Goal: Communication & Community: Answer question/provide support

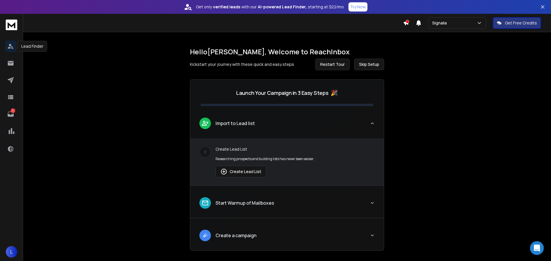
click at [15, 45] on link at bounding box center [11, 47] width 12 height 12
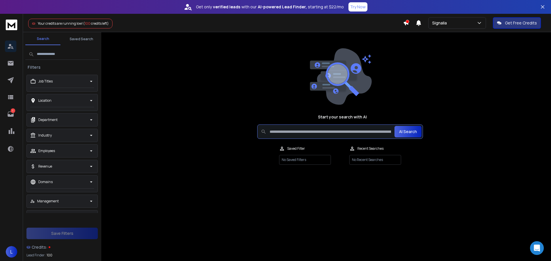
click at [61, 53] on input at bounding box center [62, 54] width 74 height 12
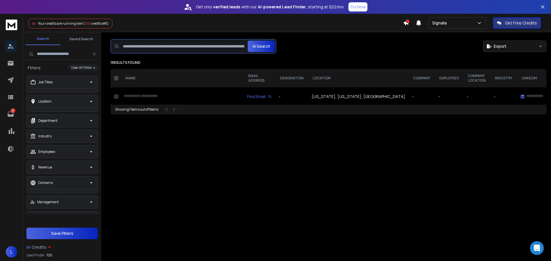
click at [64, 55] on input "**********" at bounding box center [62, 54] width 74 height 12
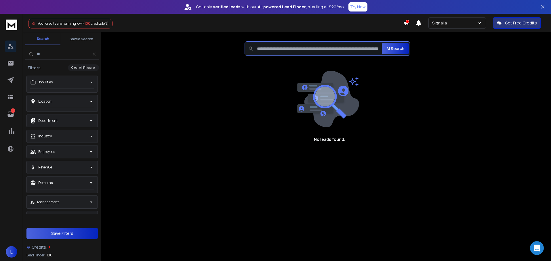
type input "*"
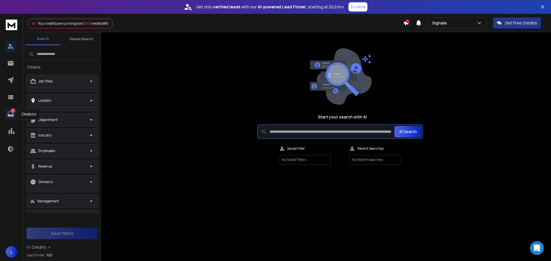
click at [7, 112] on icon at bounding box center [10, 114] width 7 height 7
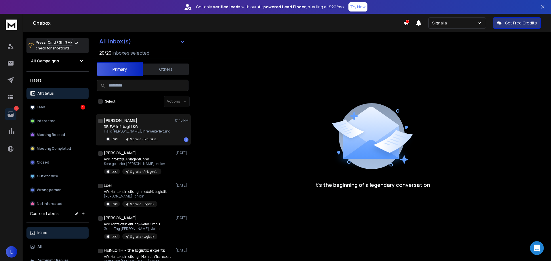
click at [162, 127] on p "RE: FW: Info bzgl. LKW" at bounding box center [137, 127] width 66 height 5
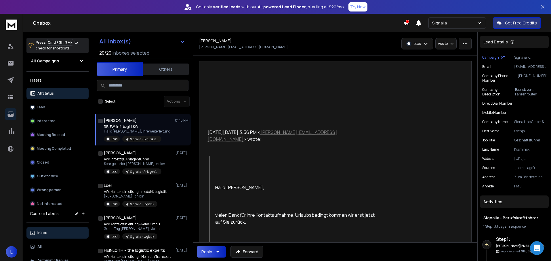
scroll to position [334, 0]
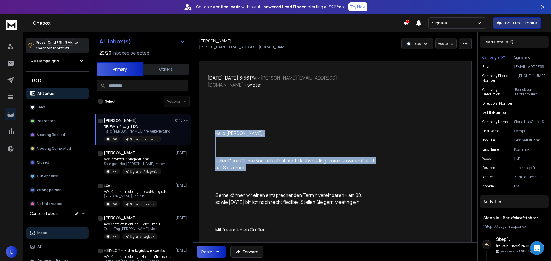
drag, startPoint x: 214, startPoint y: 153, endPoint x: 266, endPoint y: 188, distance: 62.2
click at [266, 171] on p "vielen Dank für Ihre Kontaktaufnahme. Urlaubsbedingt kommen wir erst jetzt auf …" at bounding box center [295, 164] width 160 height 14
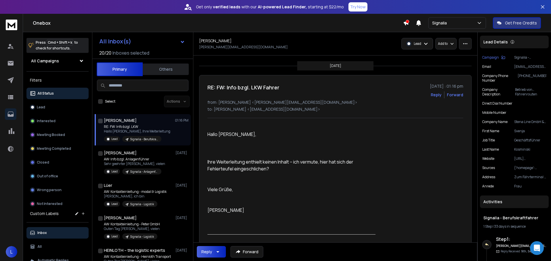
scroll to position [0, 0]
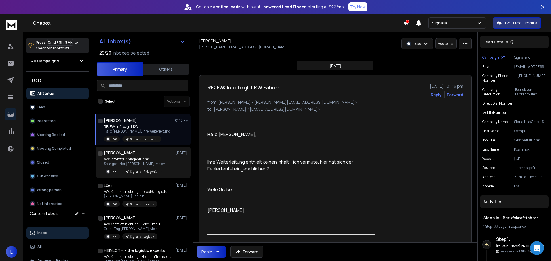
click at [171, 156] on div "[PERSON_NAME] [DATE] AW: Info bzgl. Anlagenführer [PERSON_NAME] geehrter [PERSO…" at bounding box center [146, 162] width 85 height 24
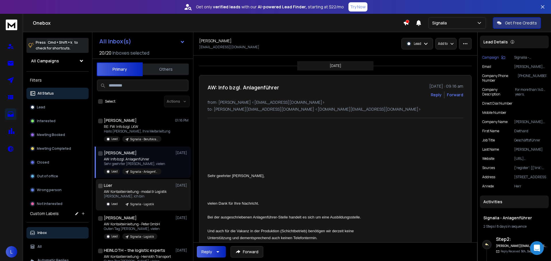
click at [163, 191] on p "AW: Kontakteinleitung - modal③ Logistik" at bounding box center [135, 192] width 63 height 5
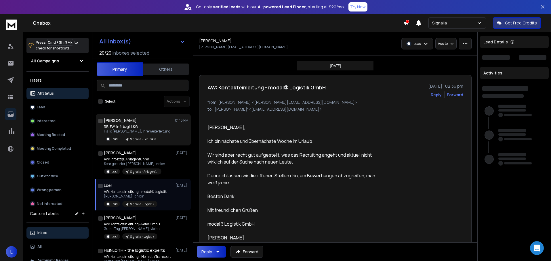
click at [154, 126] on p "RE: FW: Info bzgl. LKW" at bounding box center [137, 127] width 66 height 5
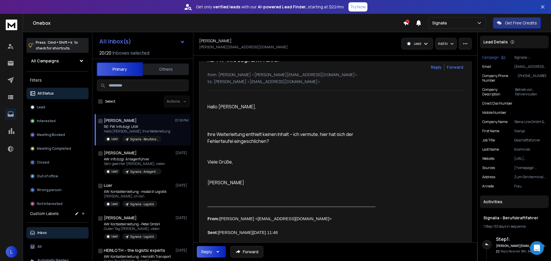
scroll to position [27, 0]
click at [434, 67] on button "Reply" at bounding box center [436, 68] width 11 height 6
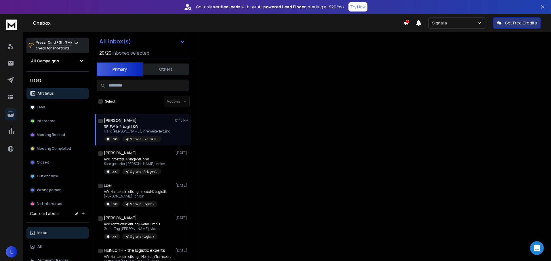
scroll to position [0, 0]
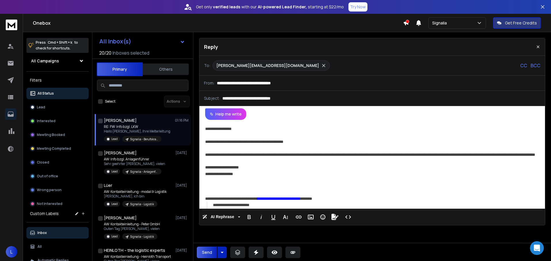
click at [208, 249] on button "Send" at bounding box center [207, 253] width 20 height 12
